Goal: Task Accomplishment & Management: Manage account settings

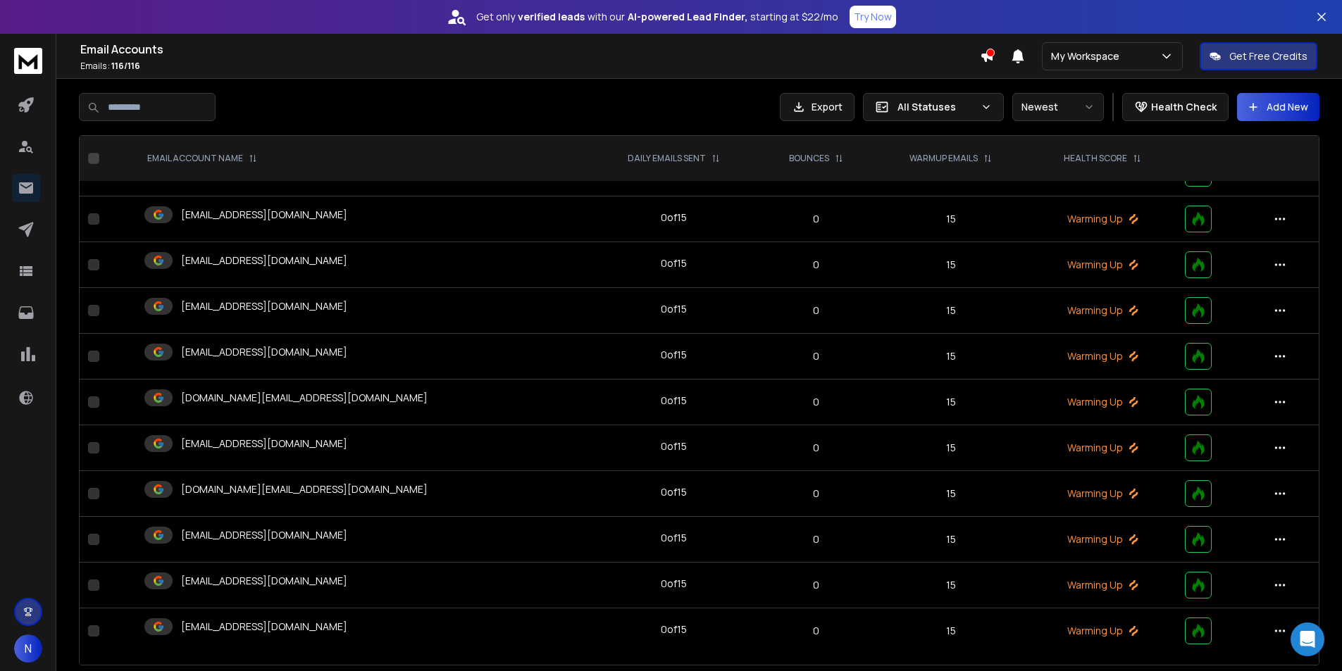
scroll to position [4628, 0]
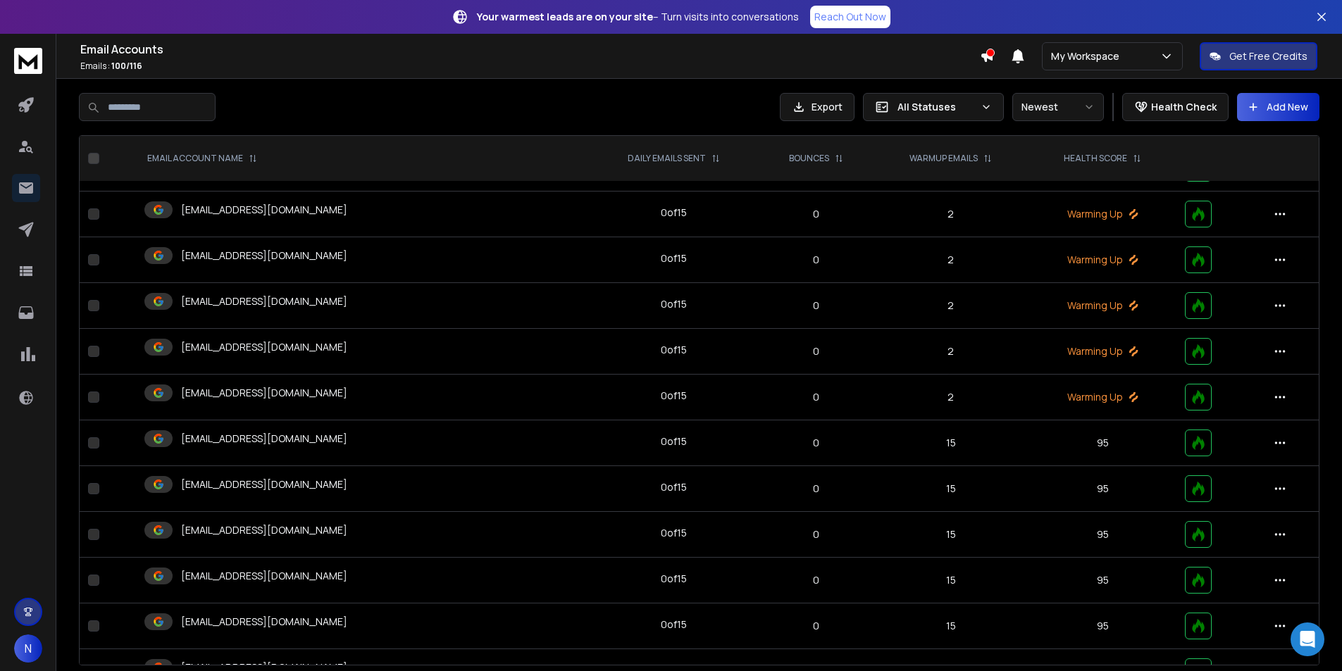
scroll to position [3953, 0]
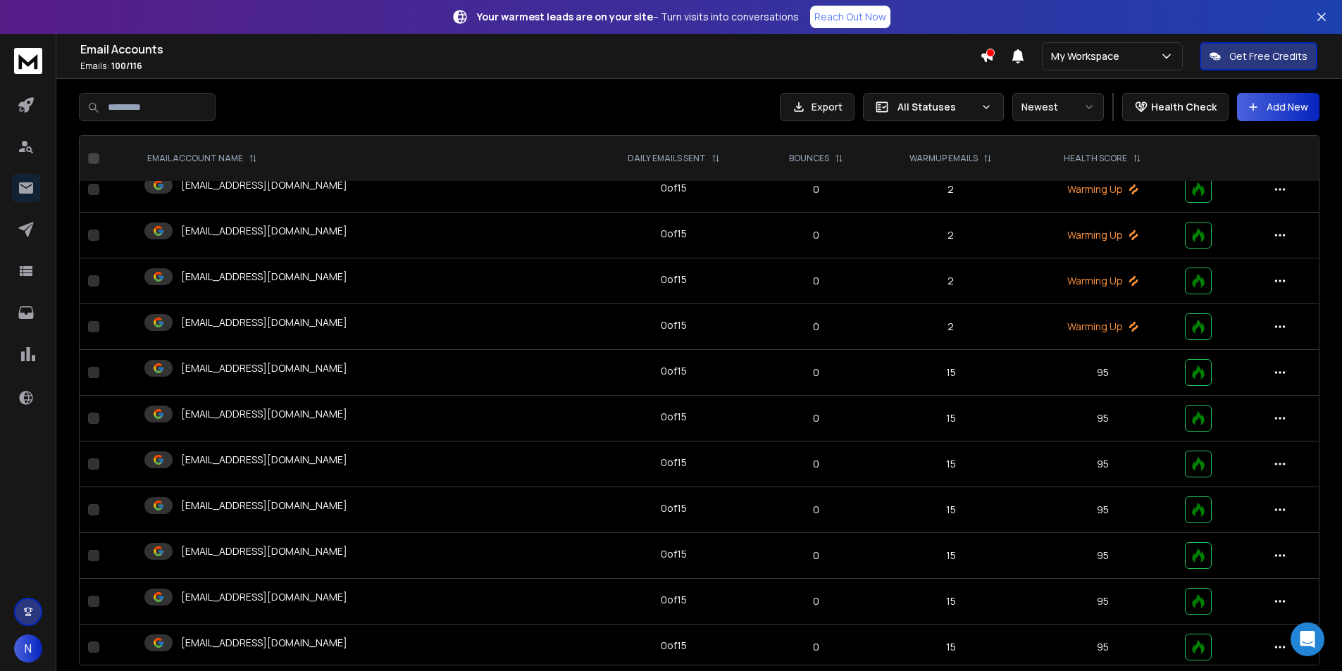
click at [483, 330] on div "[EMAIL_ADDRESS][DOMAIN_NAME]" at bounding box center [362, 322] width 436 height 17
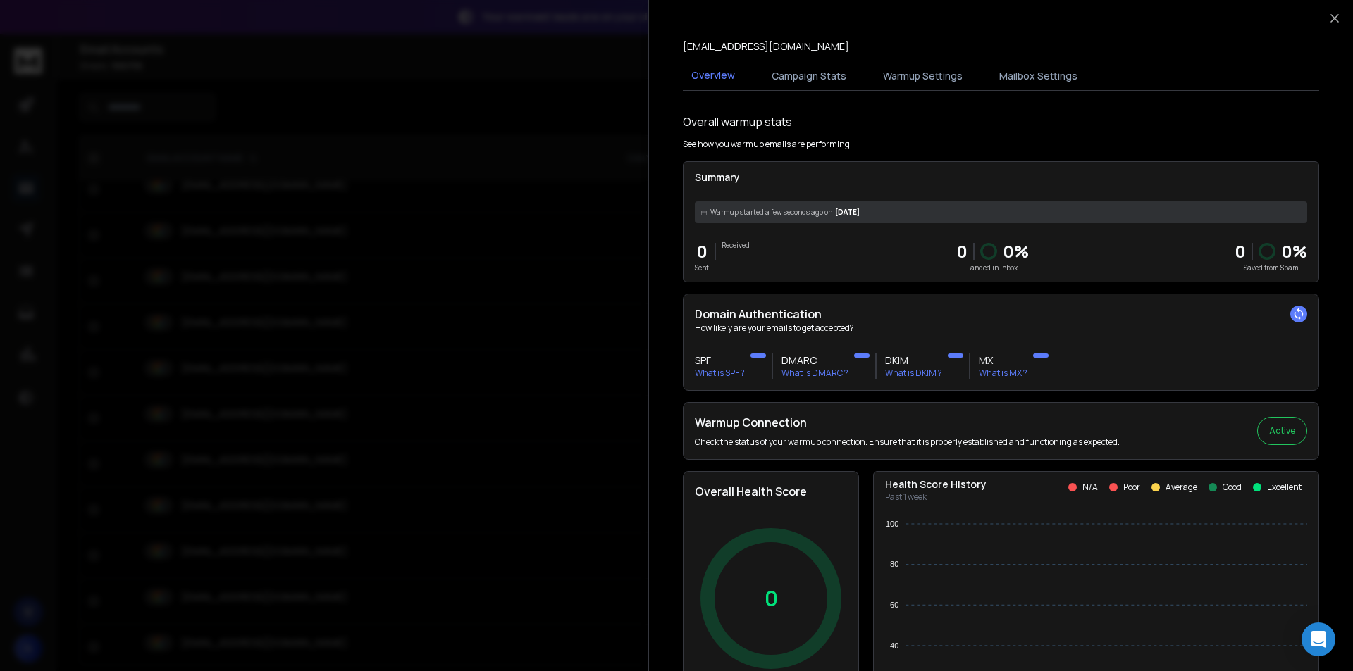
click at [435, 387] on div at bounding box center [676, 335] width 1353 height 671
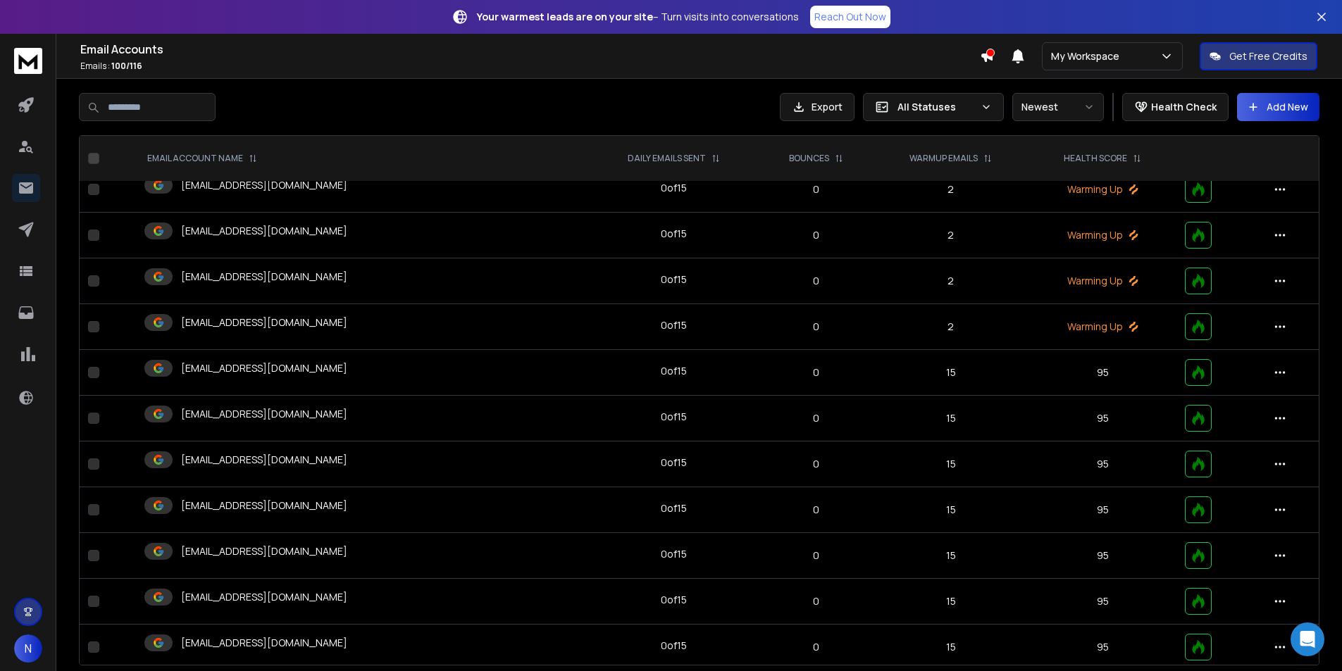
click at [428, 445] on td "[EMAIL_ADDRESS][DOMAIN_NAME]" at bounding box center [362, 465] width 453 height 46
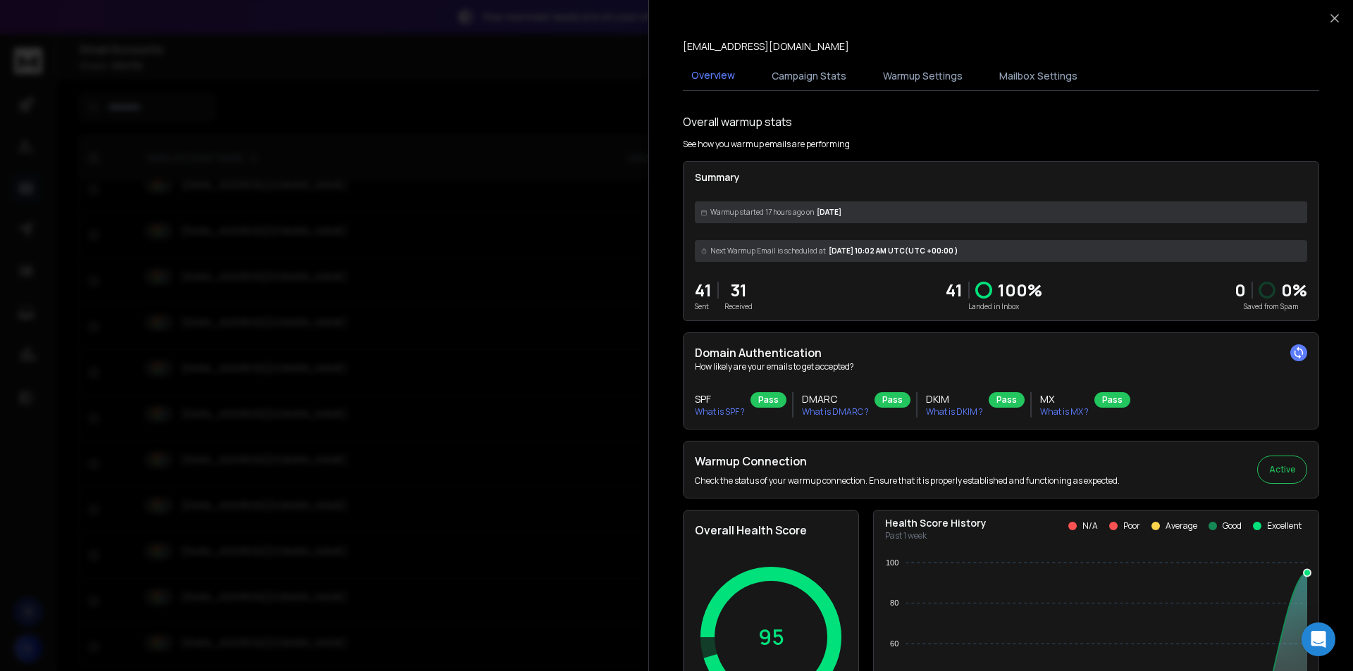
click at [428, 445] on div at bounding box center [676, 335] width 1353 height 671
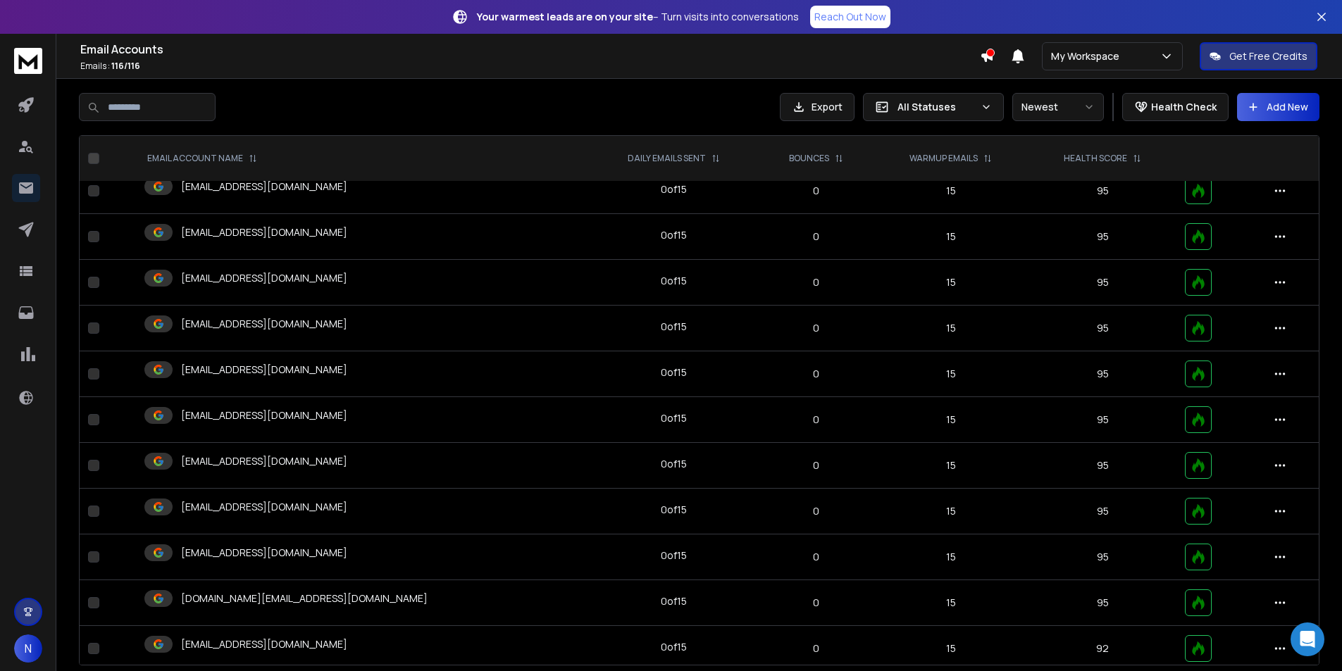
scroll to position [3924, 0]
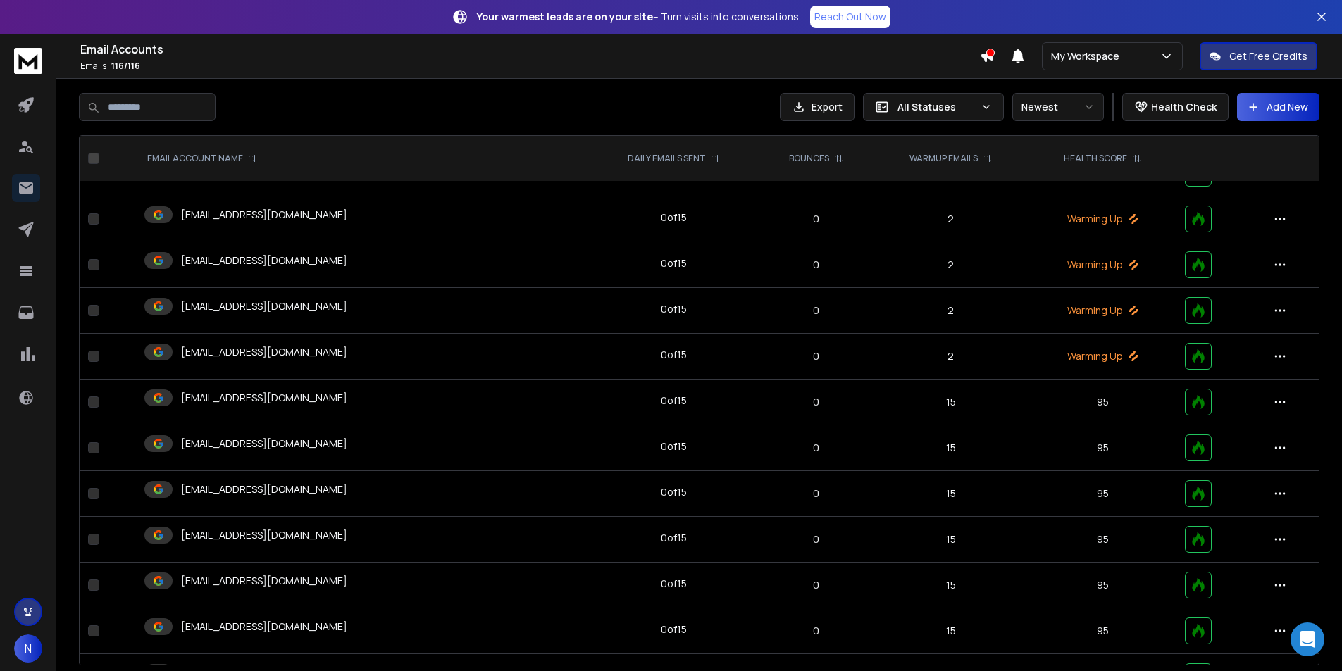
click at [717, 355] on td "0 of 15" at bounding box center [674, 352] width 170 height 37
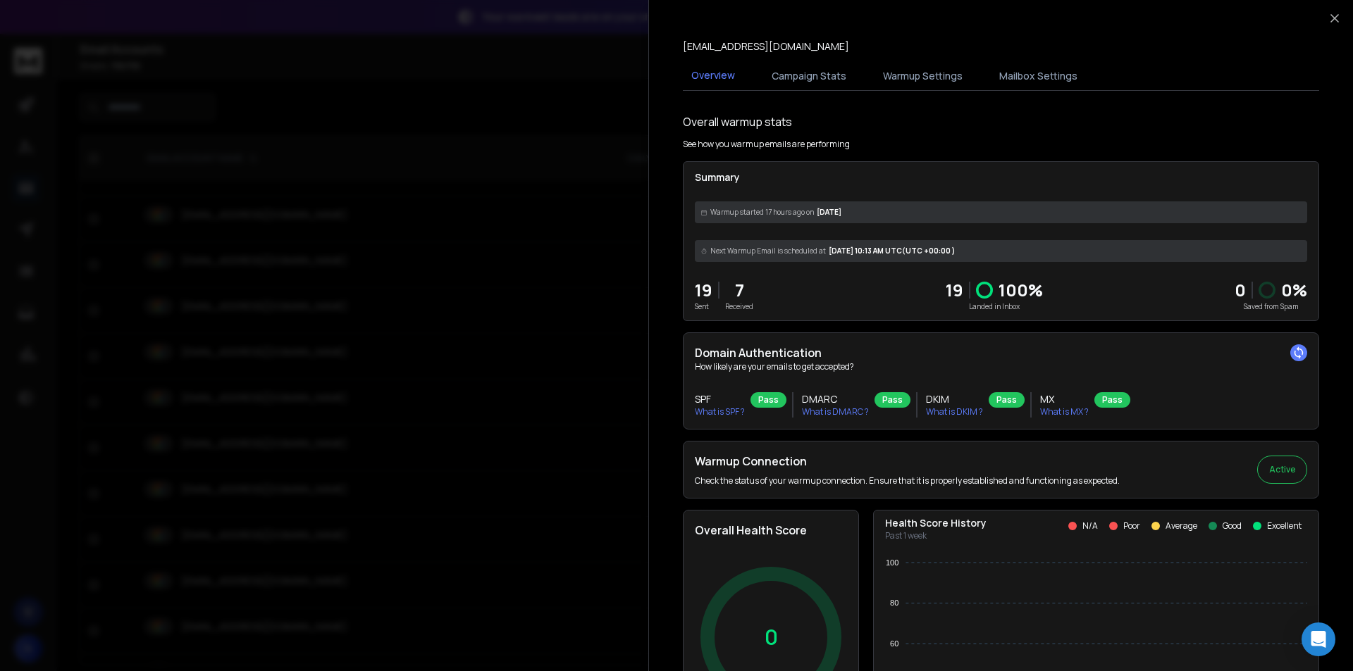
click at [485, 249] on div at bounding box center [676, 335] width 1353 height 671
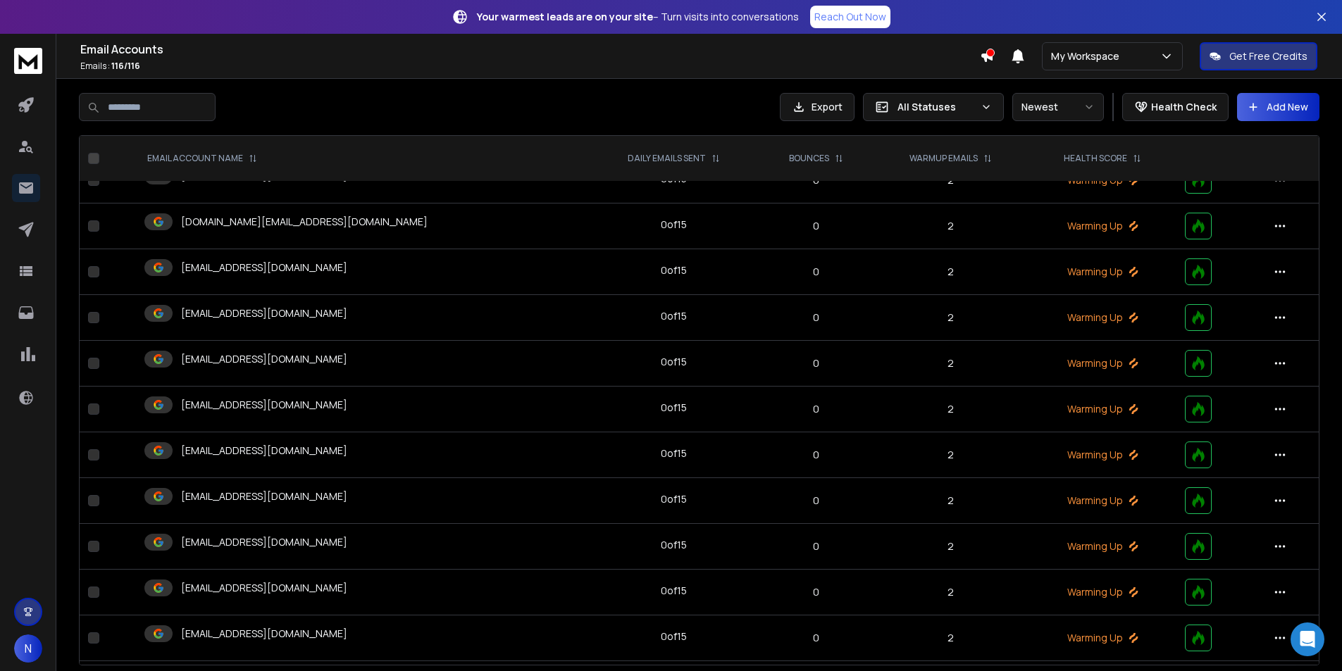
scroll to position [3430, 0]
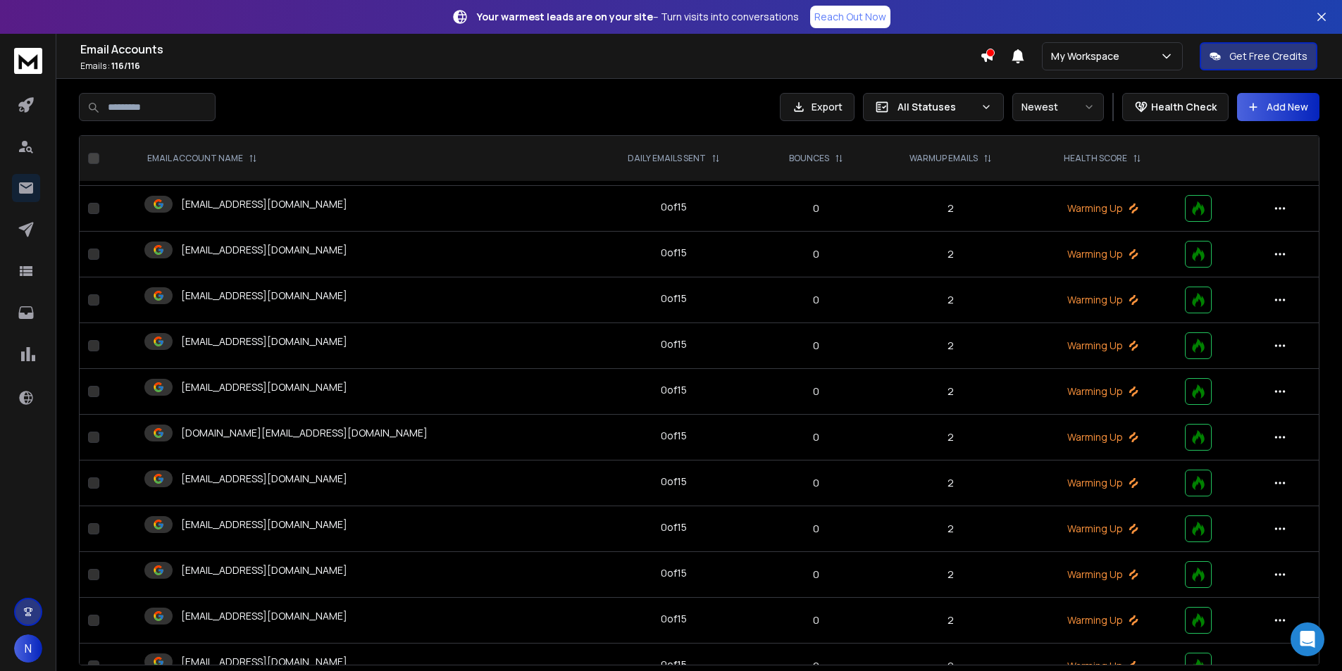
click at [589, 326] on td "0 of 15" at bounding box center [674, 341] width 170 height 37
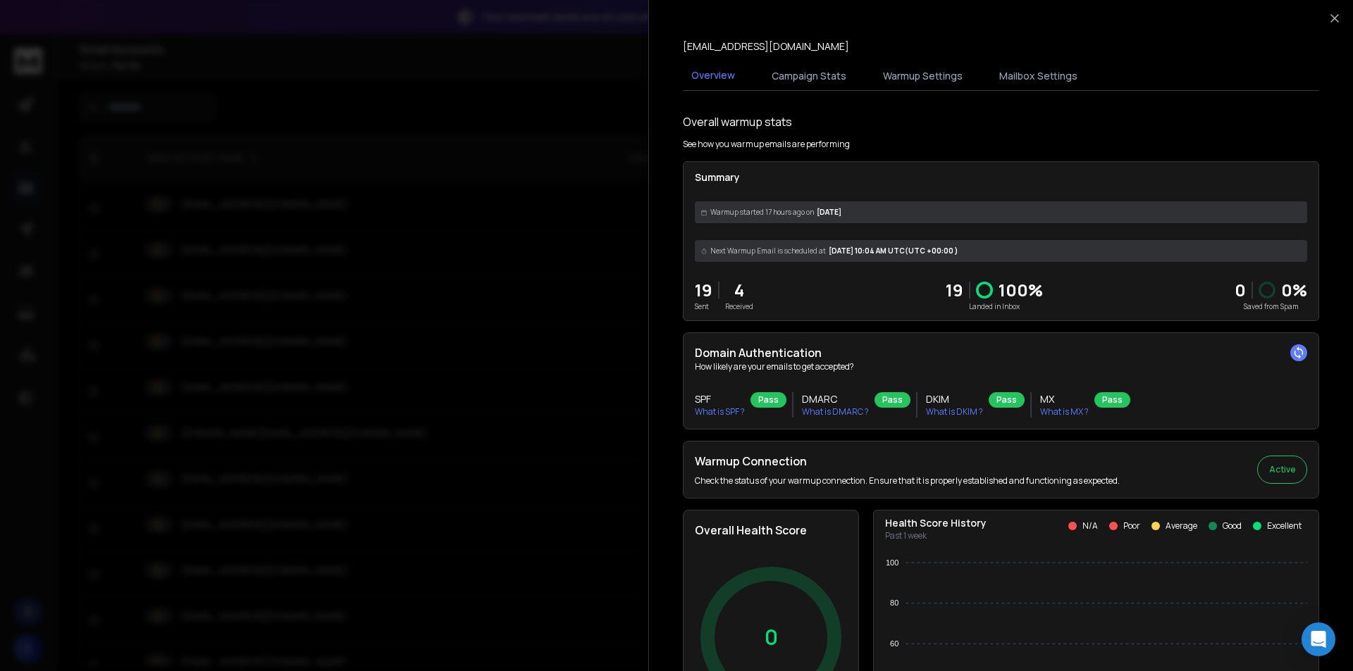
click at [561, 325] on div at bounding box center [676, 335] width 1353 height 671
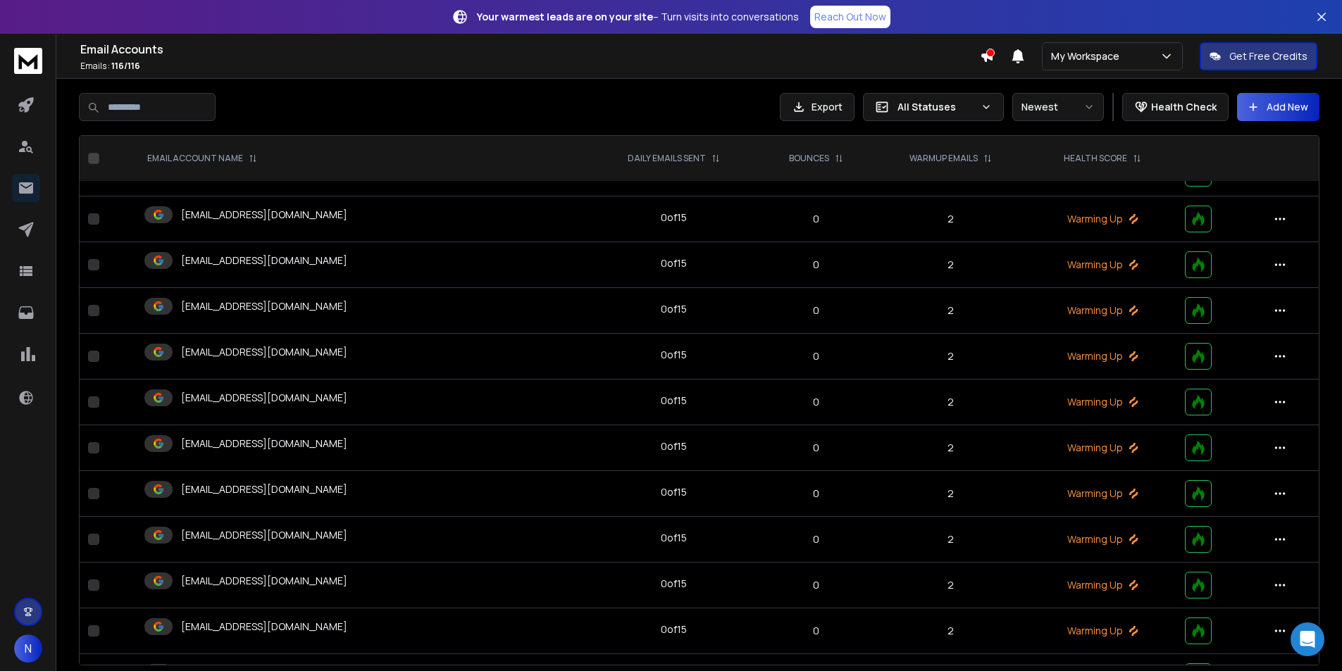
scroll to position [2937, 0]
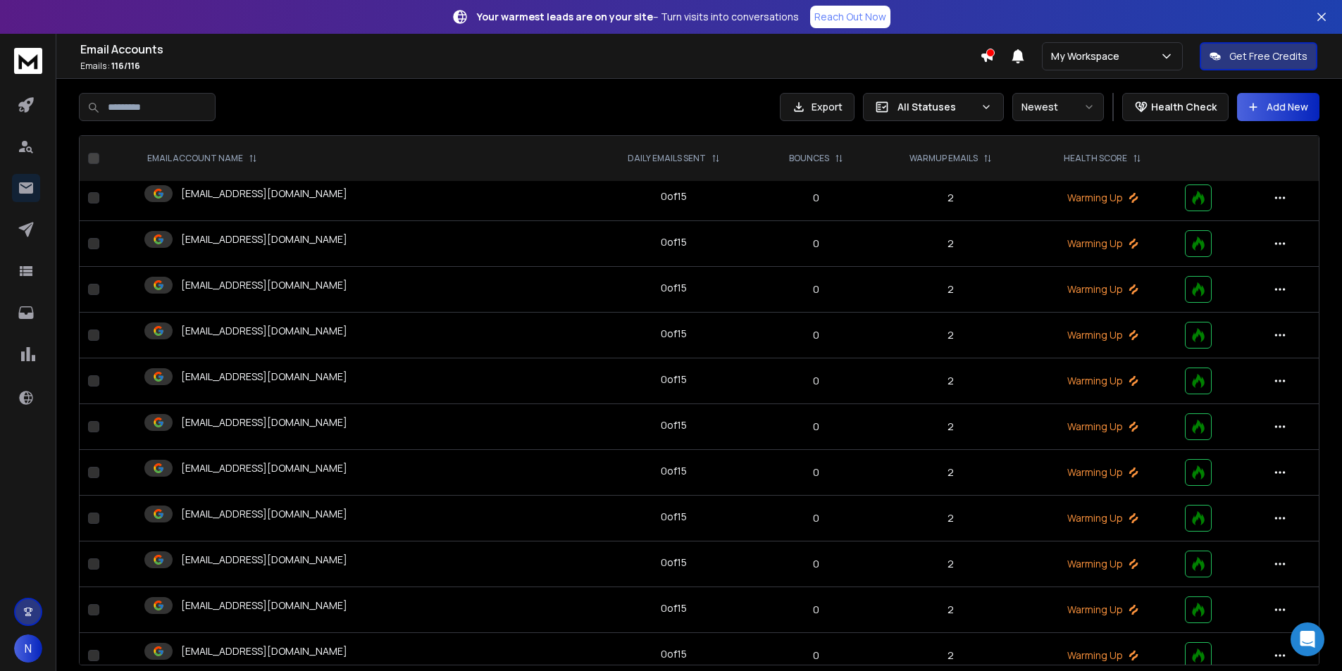
click at [545, 304] on td "[EMAIL_ADDRESS][DOMAIN_NAME]" at bounding box center [362, 290] width 453 height 46
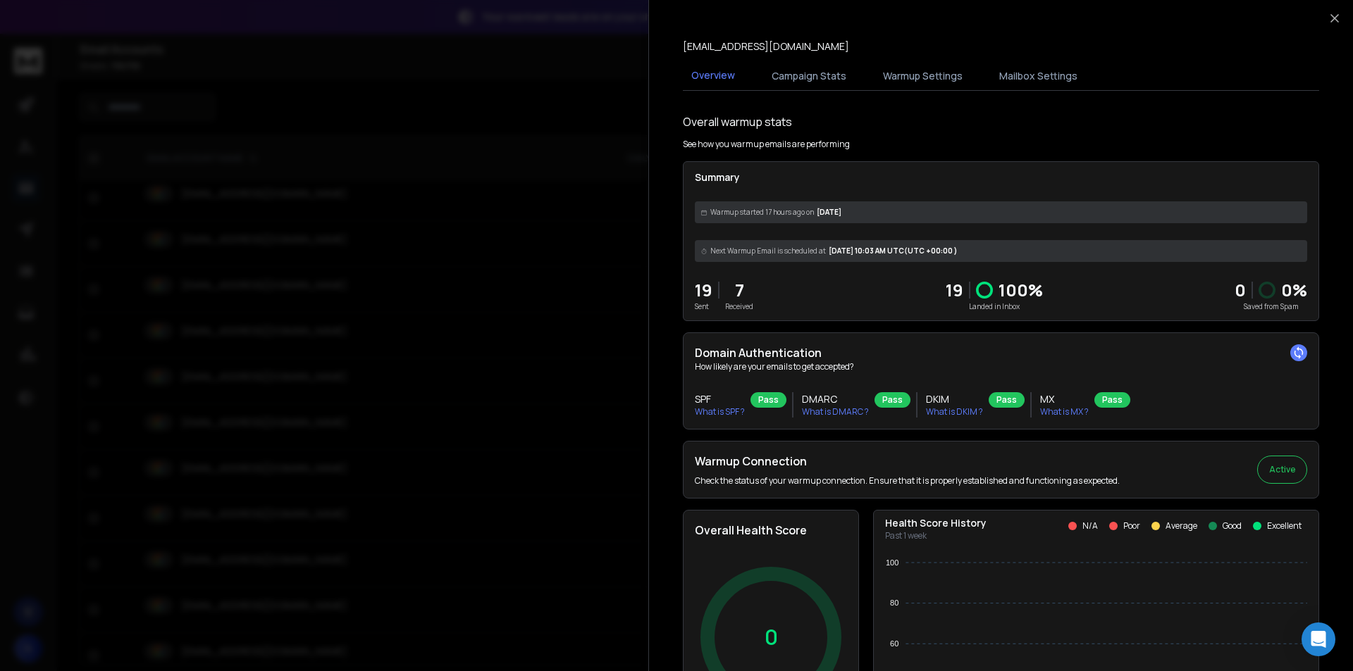
click at [545, 304] on div at bounding box center [676, 335] width 1353 height 671
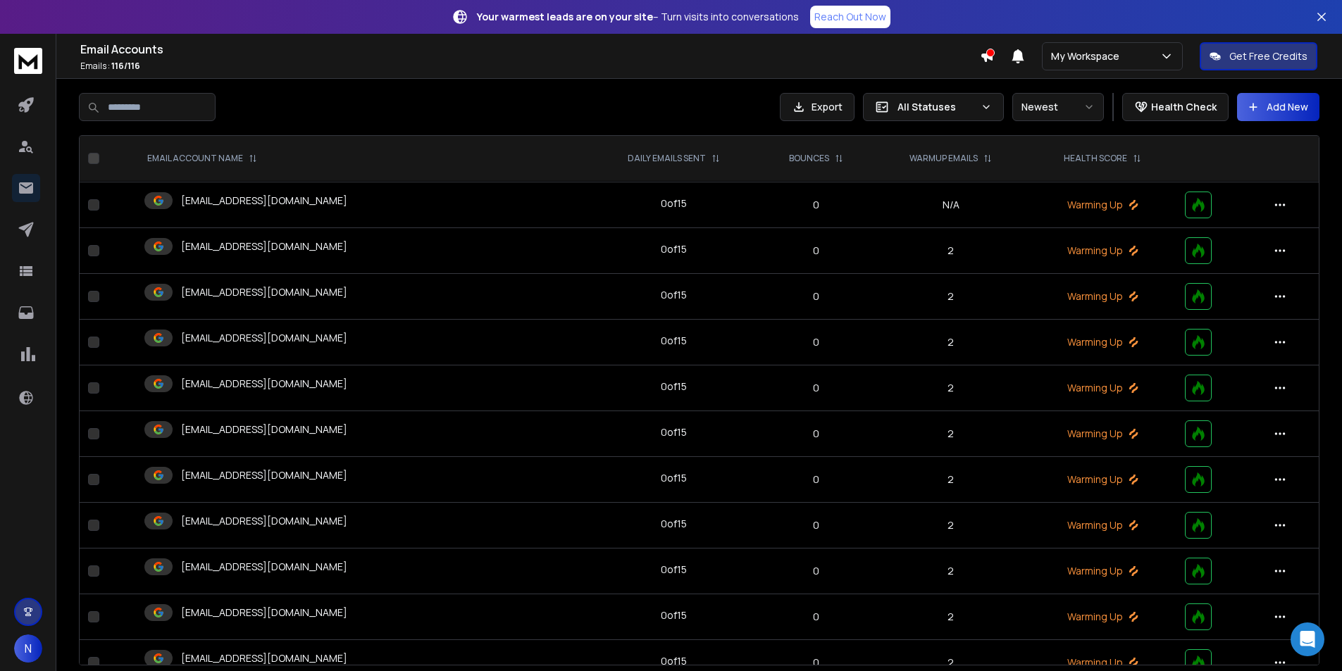
scroll to position [2444, 0]
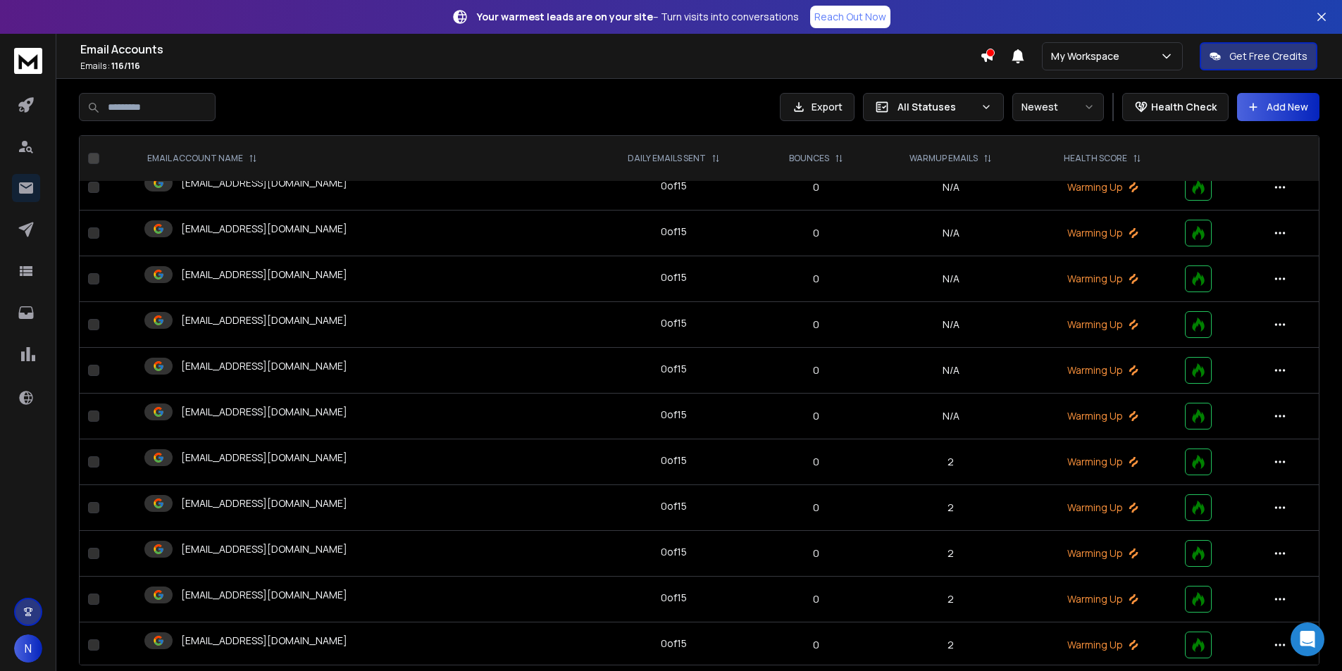
click at [683, 454] on td "0 of 15" at bounding box center [674, 458] width 170 height 37
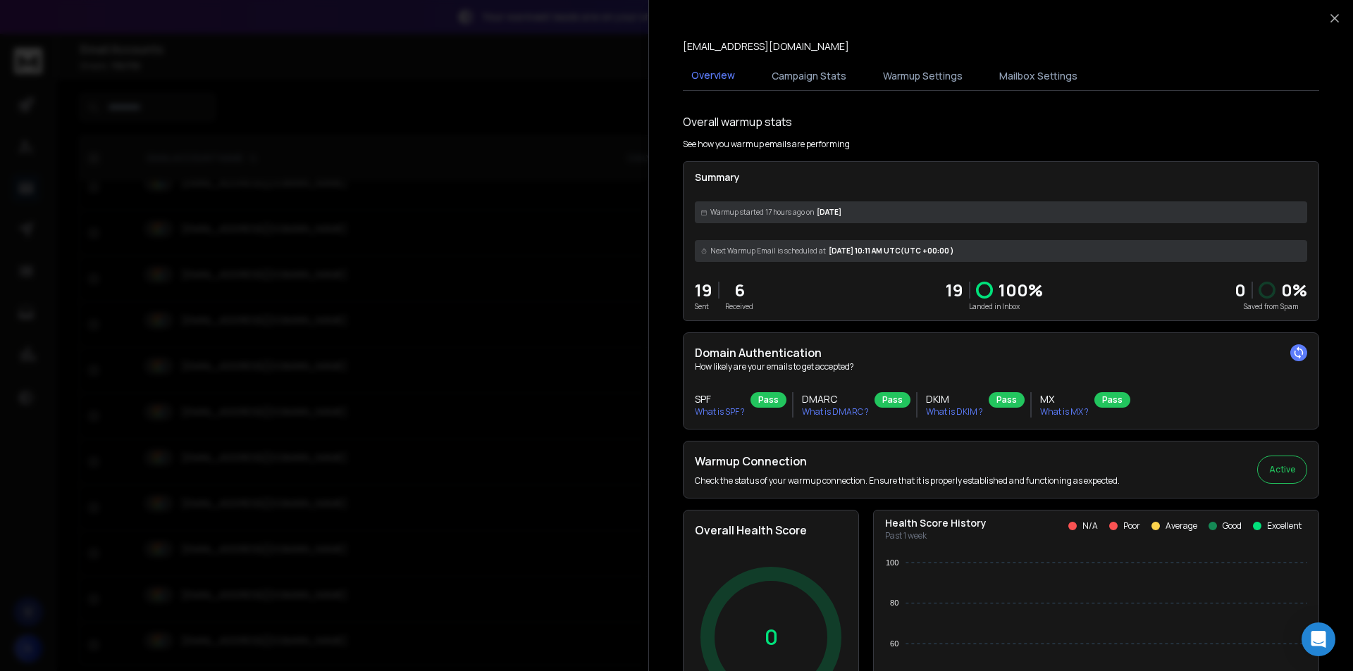
click at [414, 423] on div at bounding box center [676, 335] width 1353 height 671
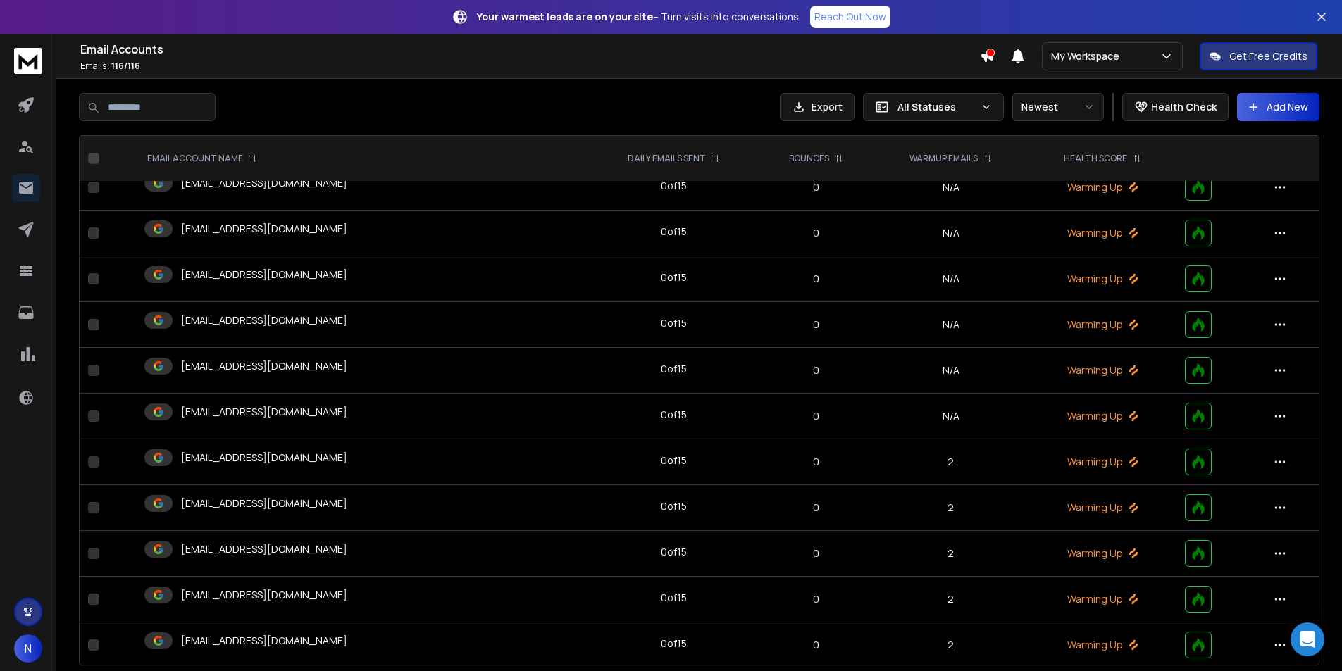
click at [545, 336] on td "[EMAIL_ADDRESS][DOMAIN_NAME]" at bounding box center [362, 325] width 453 height 46
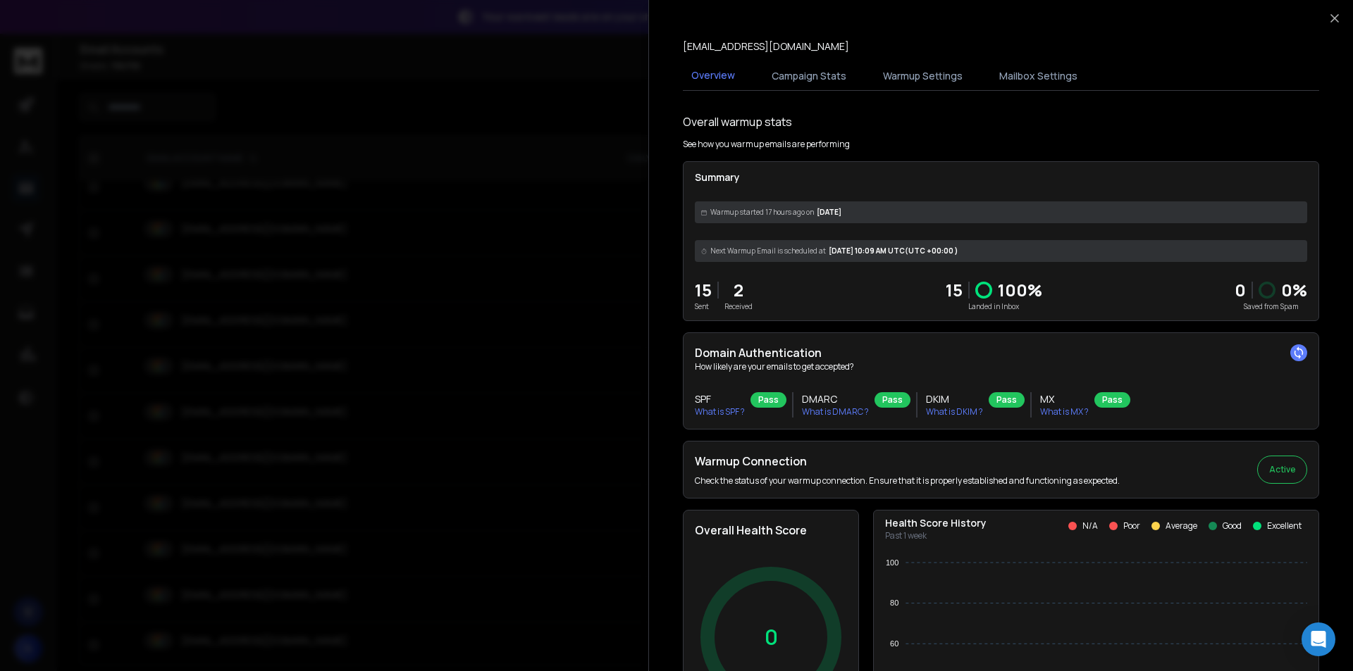
click at [392, 362] on div at bounding box center [676, 335] width 1353 height 671
